Goal: Task Accomplishment & Management: Manage account settings

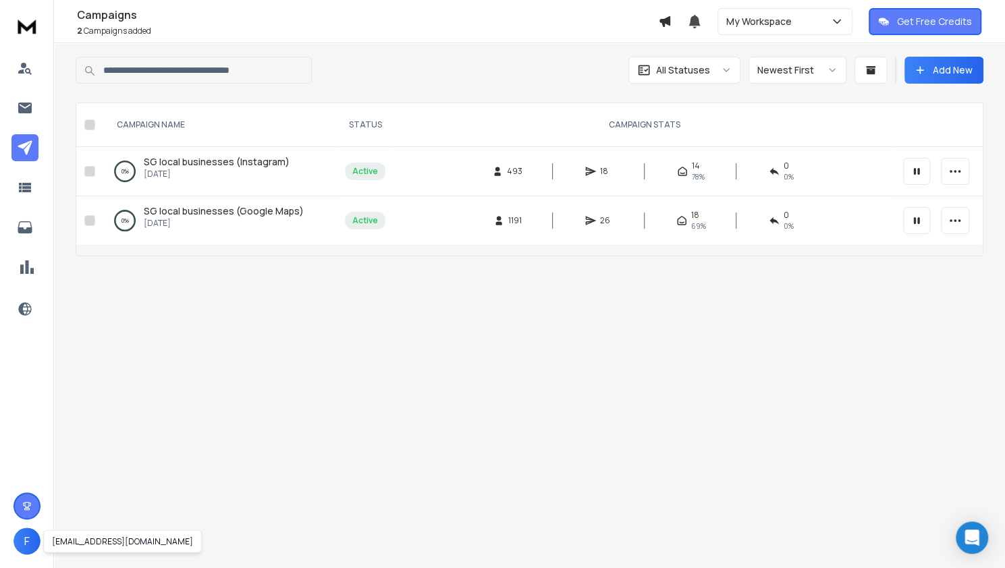
click at [28, 542] on span "F" at bounding box center [27, 541] width 27 height 27
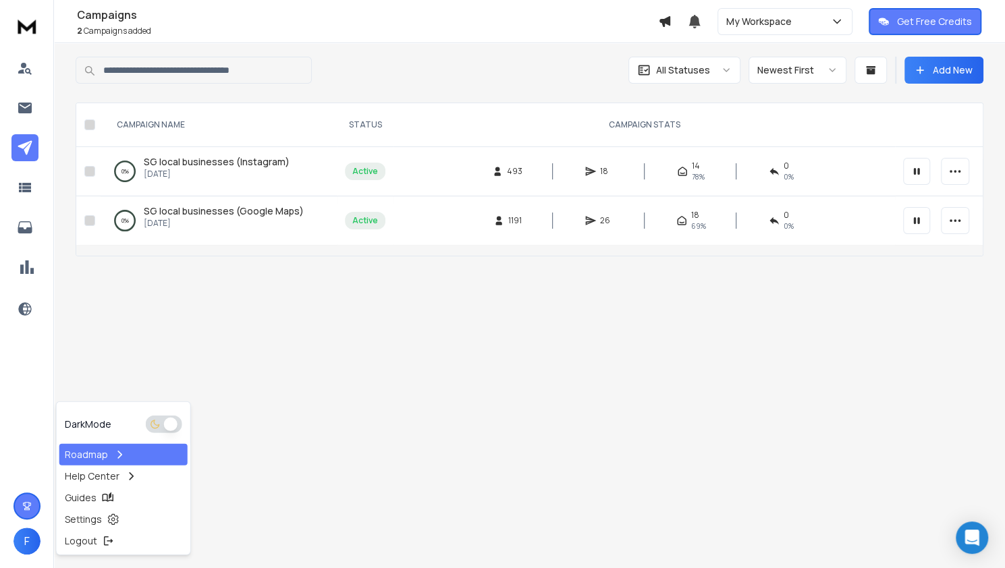
click at [166, 421] on button "button" at bounding box center [164, 425] width 36 height 18
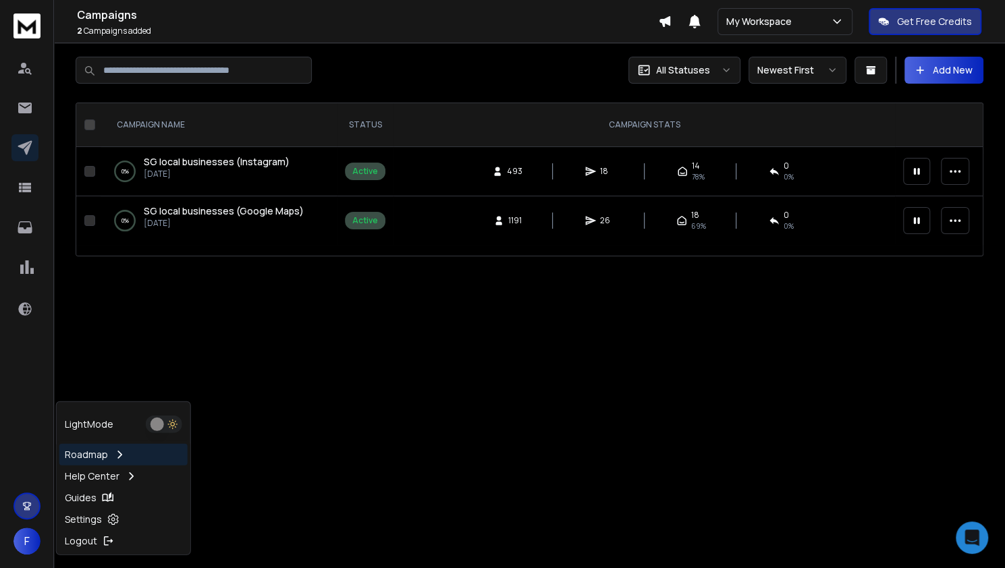
click at [268, 384] on div "Campaigns 2 Campaigns Added All Statuses Newest First Add New CAMPAIGN NAME STA…" at bounding box center [530, 341] width 908 height 568
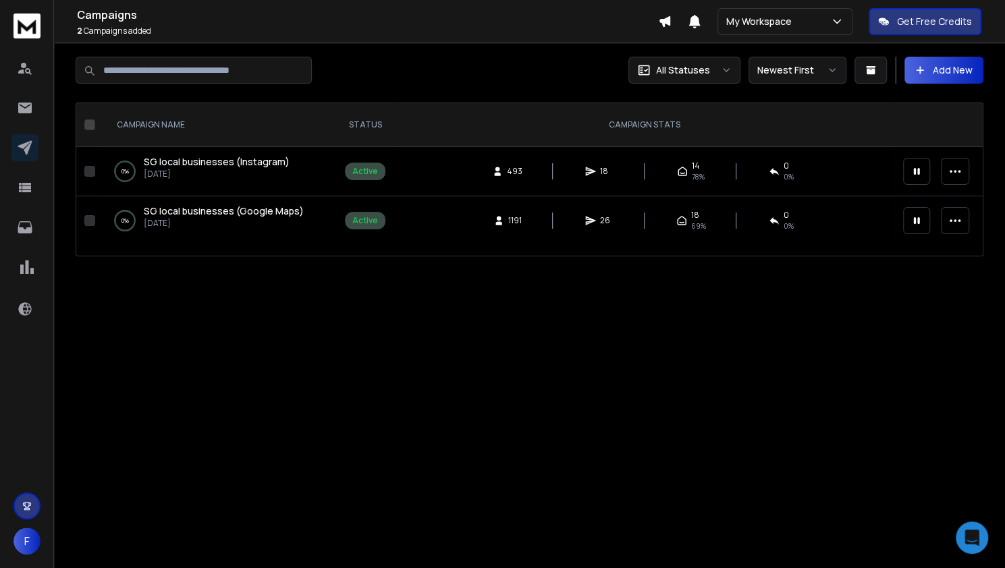
click at [219, 165] on span "SG local businesses (Instagram)" at bounding box center [217, 161] width 146 height 13
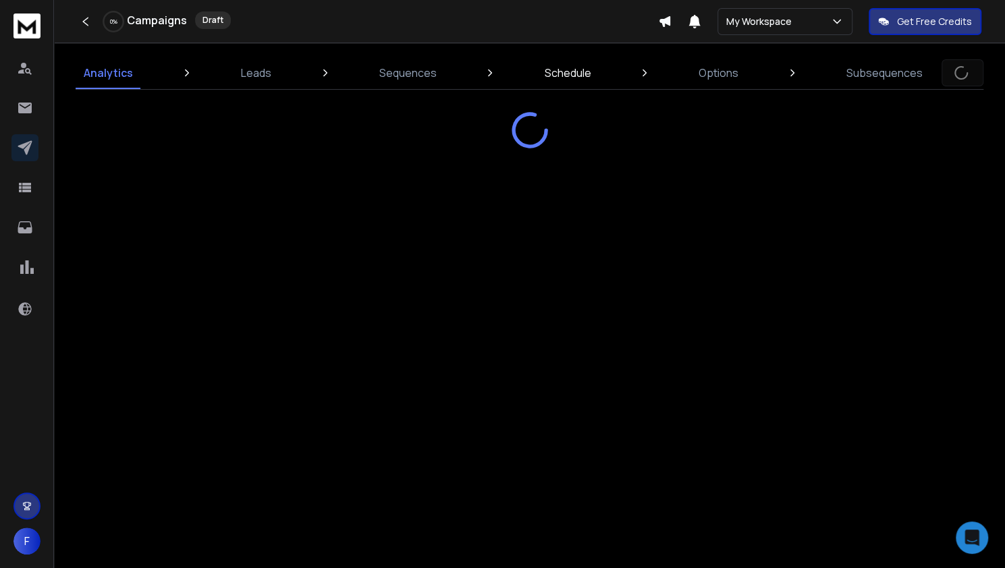
click at [555, 68] on p "Schedule" at bounding box center [567, 73] width 47 height 16
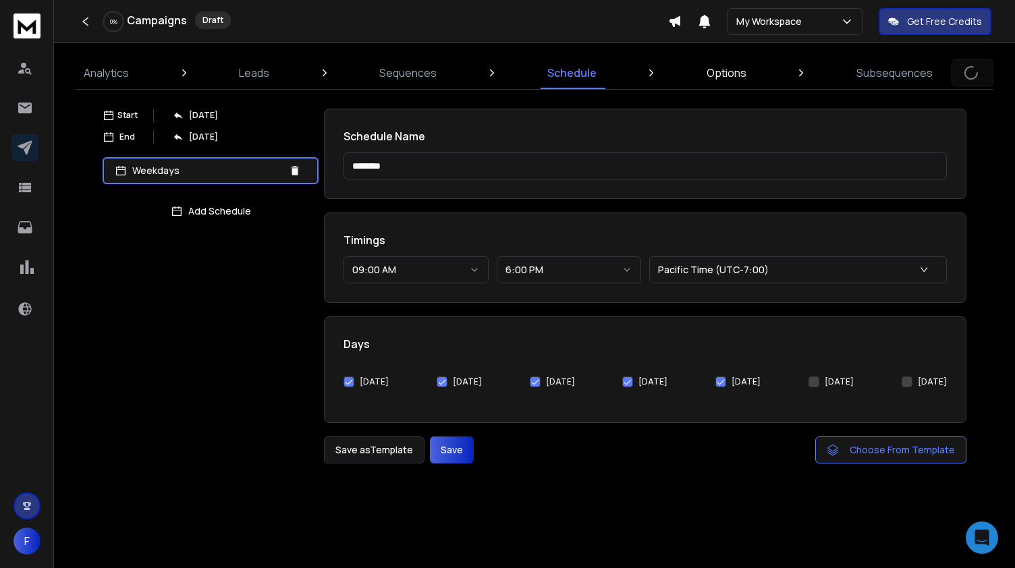
click at [713, 69] on p "Options" at bounding box center [727, 73] width 40 height 16
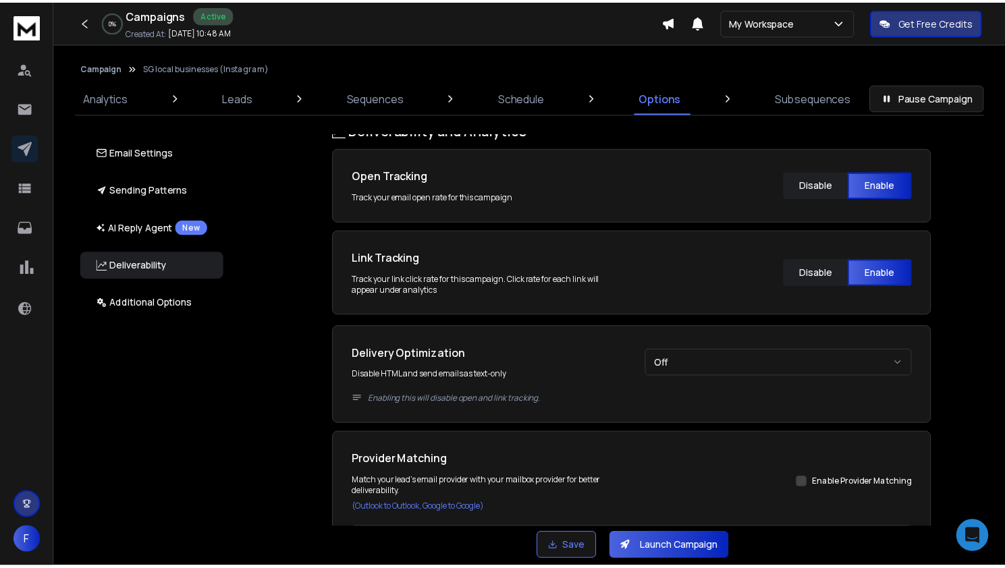
scroll to position [1410, 0]
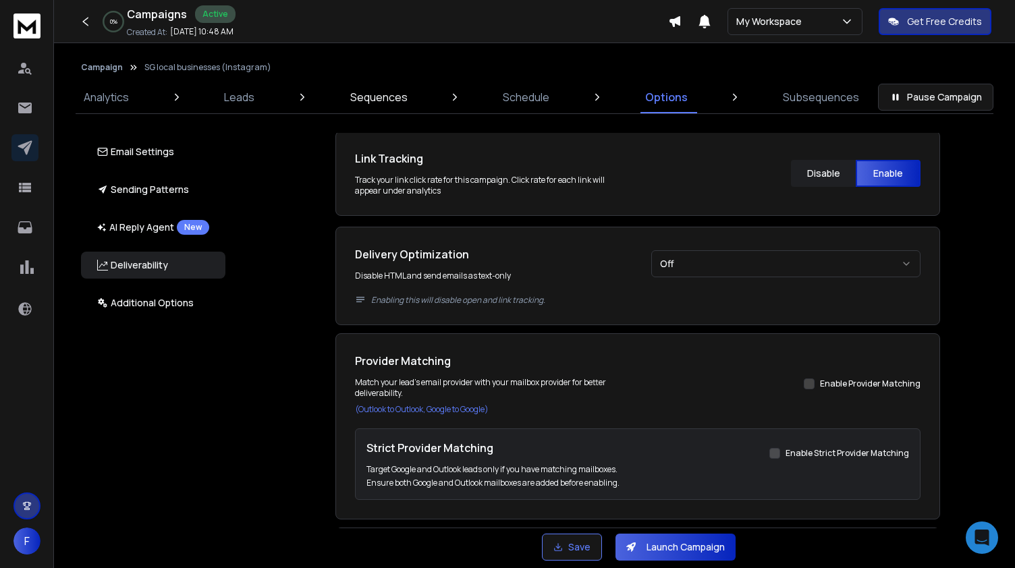
click at [368, 95] on p "Sequences" at bounding box center [378, 97] width 57 height 16
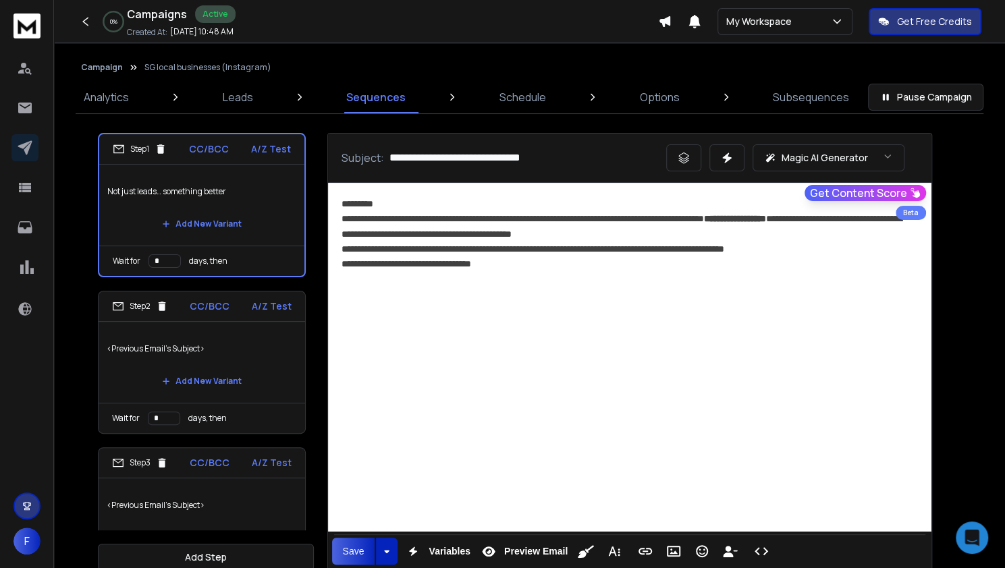
click at [261, 360] on p "<Previous Email's Subject>" at bounding box center [202, 349] width 190 height 38
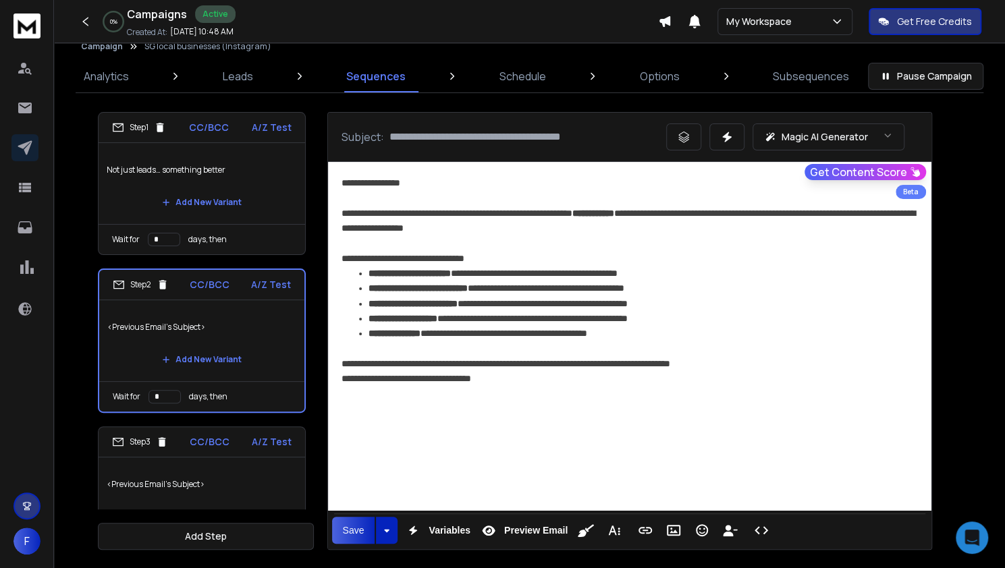
scroll to position [22, 0]
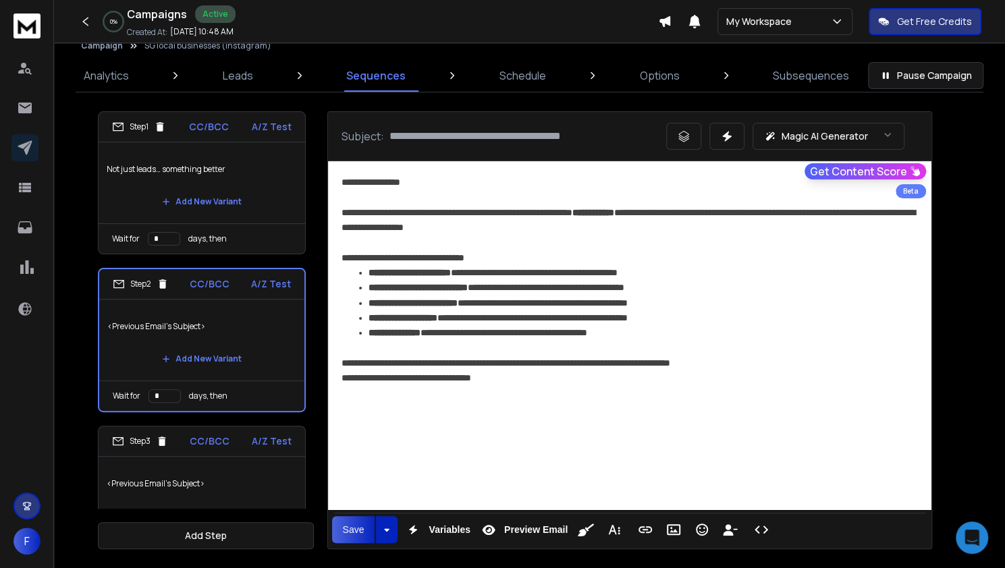
click at [234, 485] on p "<Previous Email's Subject>" at bounding box center [202, 484] width 190 height 38
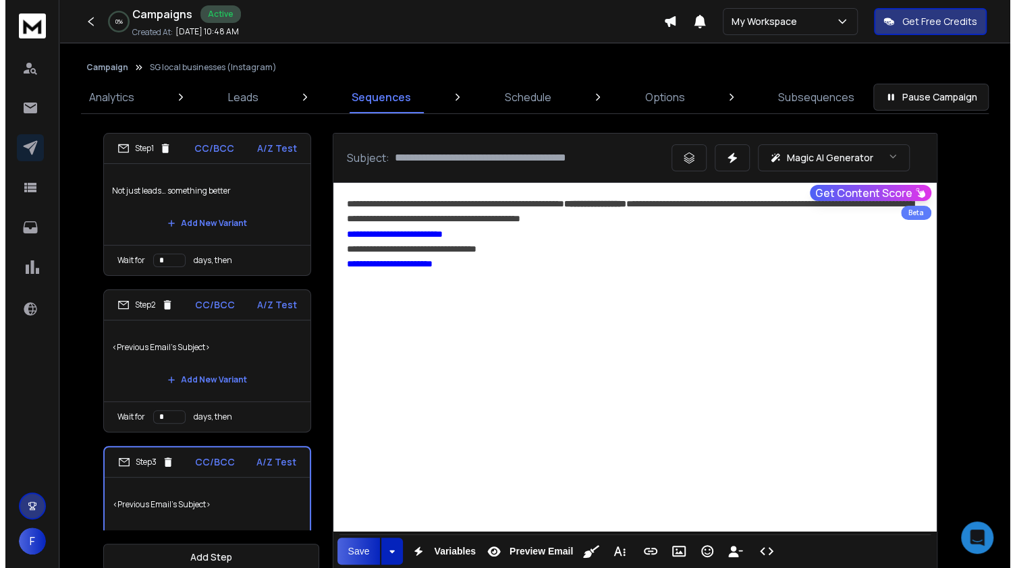
scroll to position [1, 0]
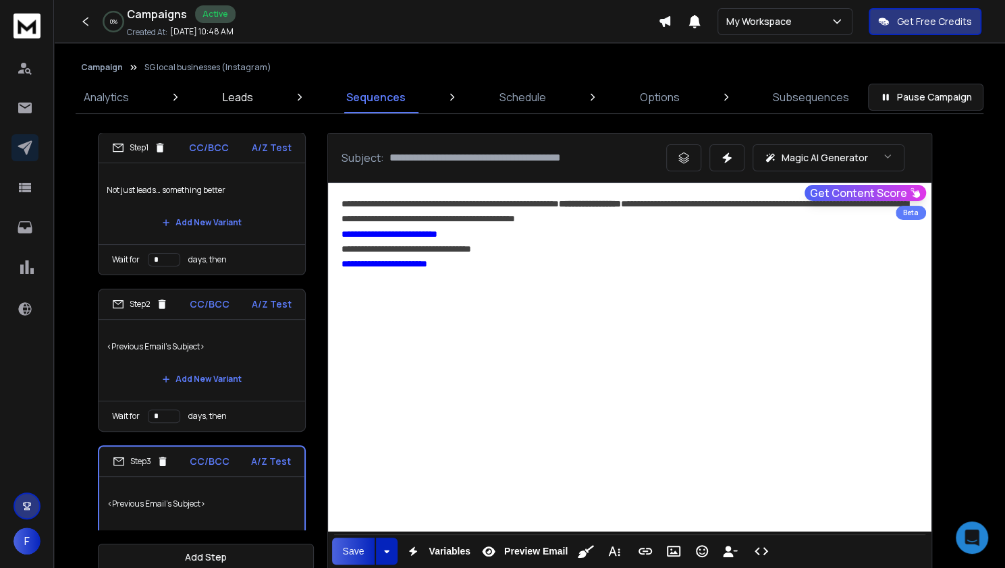
click at [246, 94] on p "Leads" at bounding box center [238, 97] width 30 height 16
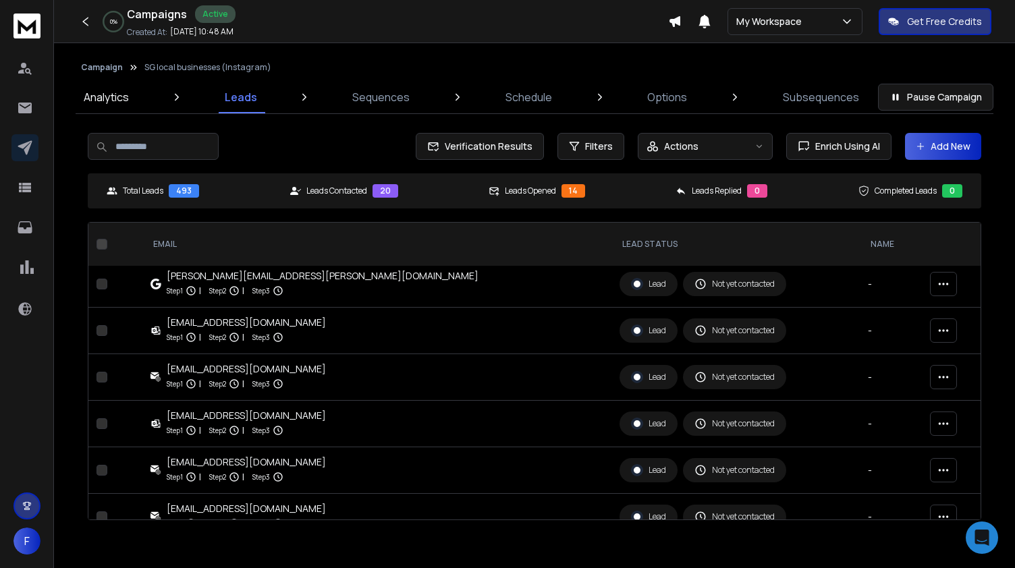
scroll to position [1218, 0]
click at [105, 97] on p "Analytics" at bounding box center [106, 97] width 45 height 16
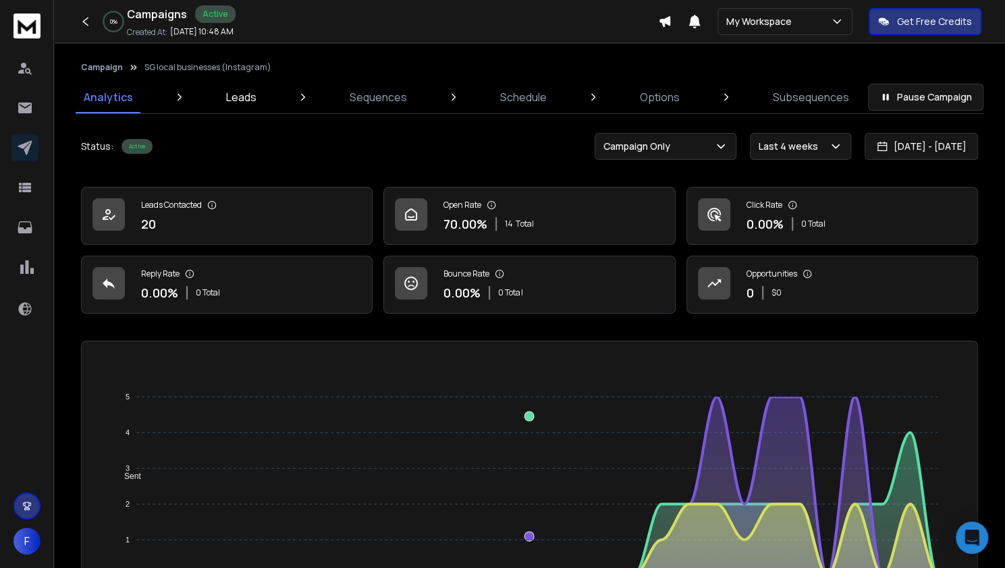
click at [235, 98] on p "Leads" at bounding box center [241, 97] width 30 height 16
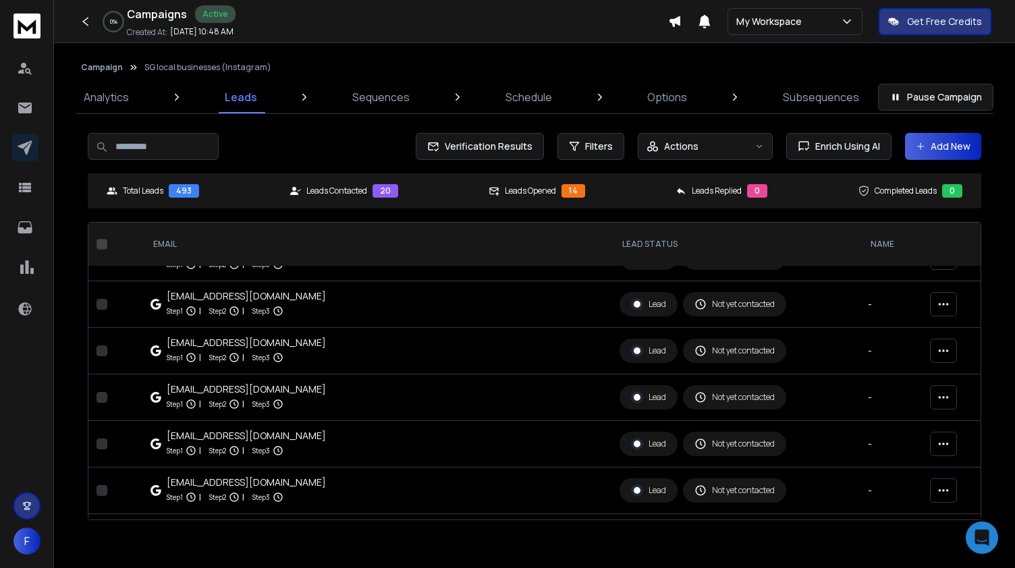
scroll to position [4393, 0]
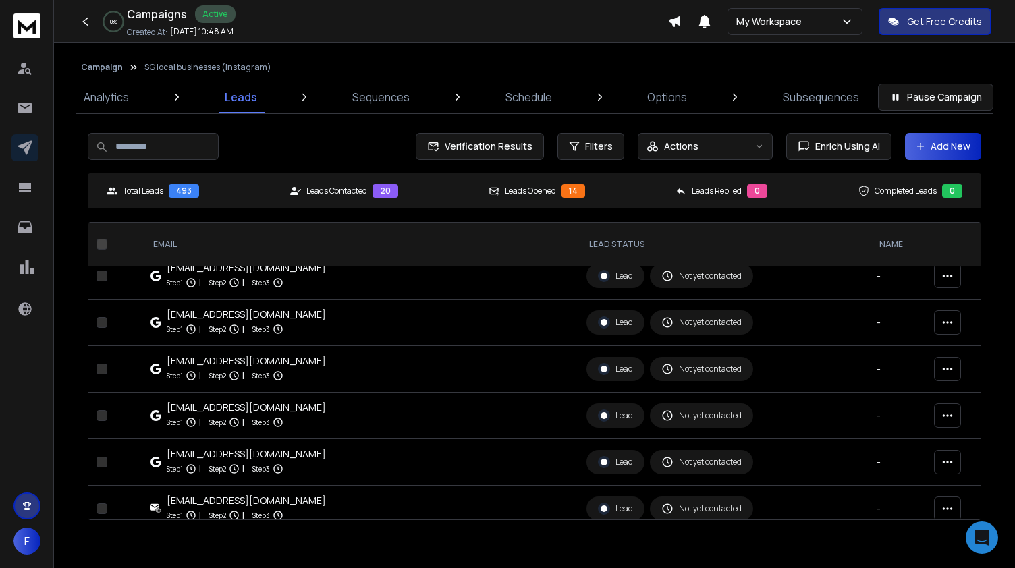
click at [193, 401] on div "[EMAIL_ADDRESS][DOMAIN_NAME]" at bounding box center [246, 408] width 159 height 14
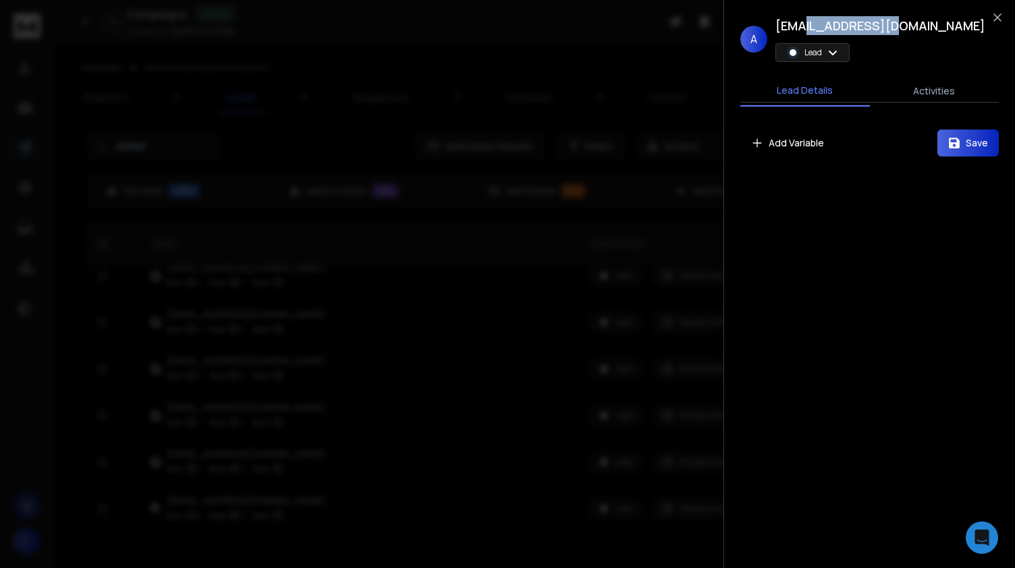
drag, startPoint x: 807, startPoint y: 30, endPoint x: 902, endPoint y: 24, distance: 94.7
click at [902, 24] on div "A [EMAIL_ADDRESS][DOMAIN_NAME] Lead" at bounding box center [870, 39] width 259 height 46
copy h1 "[DOMAIN_NAME]"
